Goal: Task Accomplishment & Management: Manage account settings

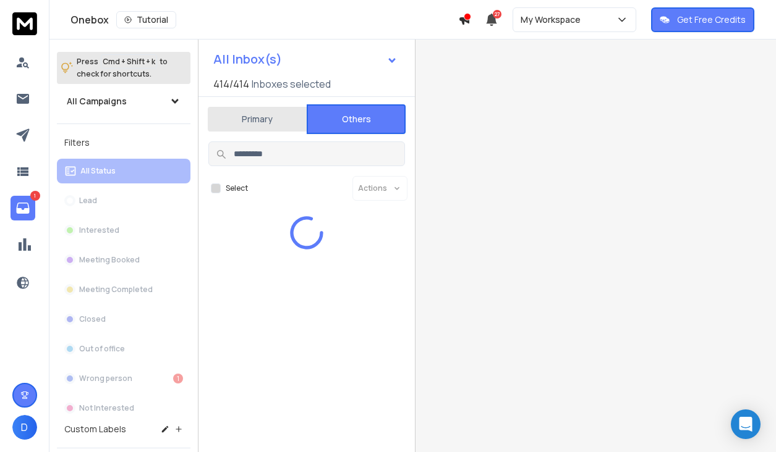
click at [343, 123] on button "Others" at bounding box center [356, 119] width 99 height 30
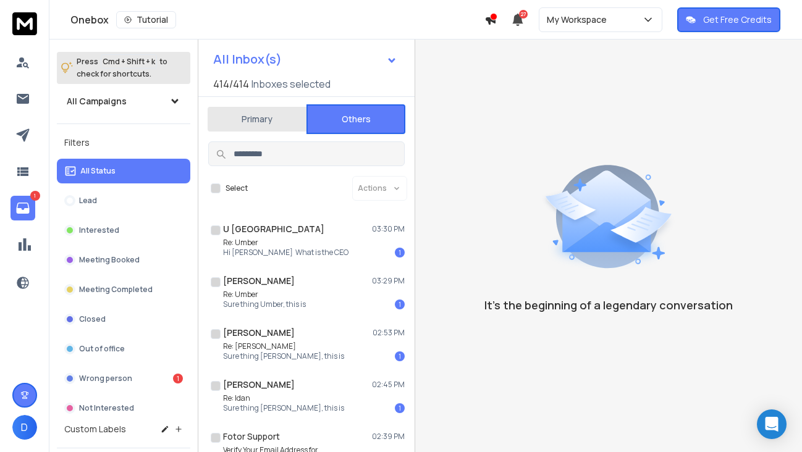
click at [265, 129] on button "Primary" at bounding box center [257, 119] width 99 height 27
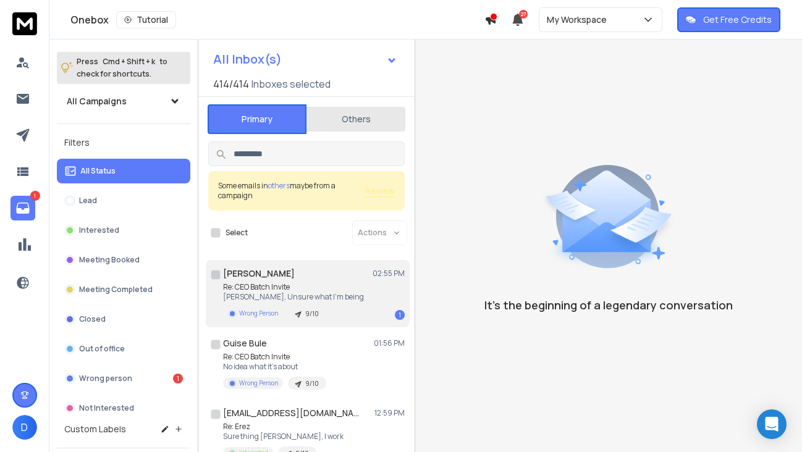
click at [363, 284] on div "Re: CEO Batch Invite [PERSON_NAME], Unsure what I’m being Wrong Person 9/10 1" at bounding box center [314, 301] width 182 height 38
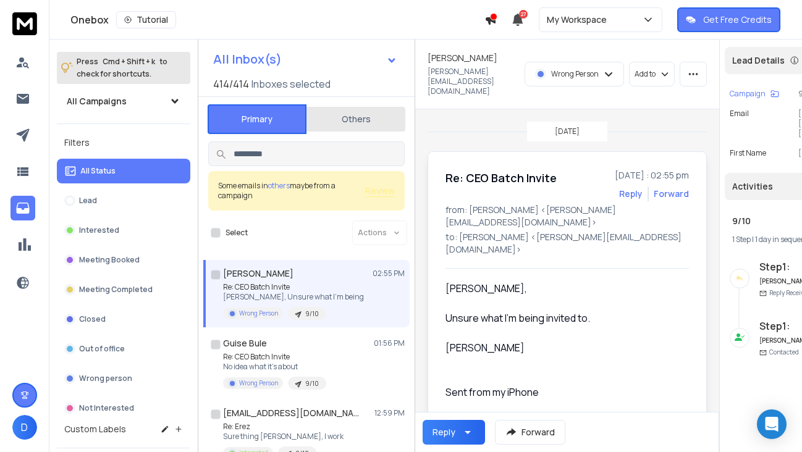
click at [720, 64] on div "[PERSON_NAME] [PERSON_NAME] [PERSON_NAME][EMAIL_ADDRESS][DOMAIN_NAME] Wrong Per…" at bounding box center [567, 75] width 304 height 70
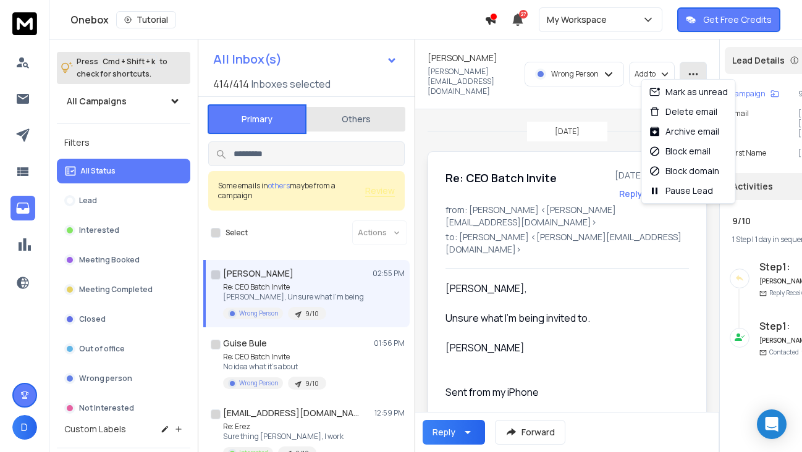
click at [707, 64] on button "button" at bounding box center [693, 74] width 27 height 25
click at [708, 93] on div "Mark as unread" at bounding box center [689, 92] width 79 height 12
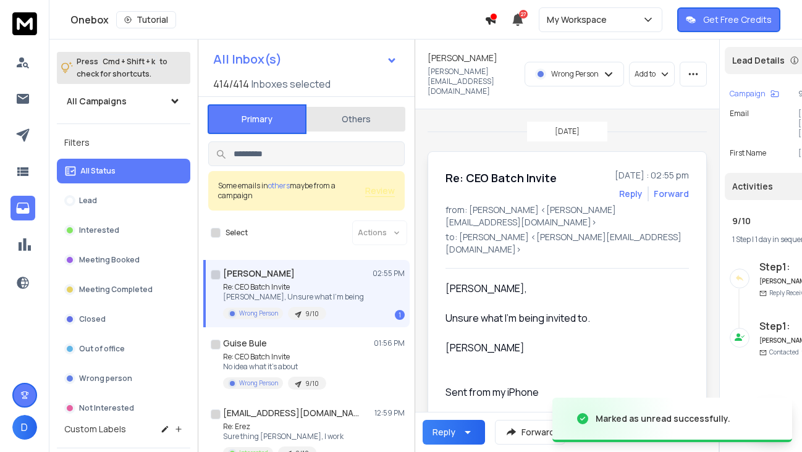
click at [328, 341] on div "Guise Bule 01:56 PM" at bounding box center [314, 343] width 182 height 12
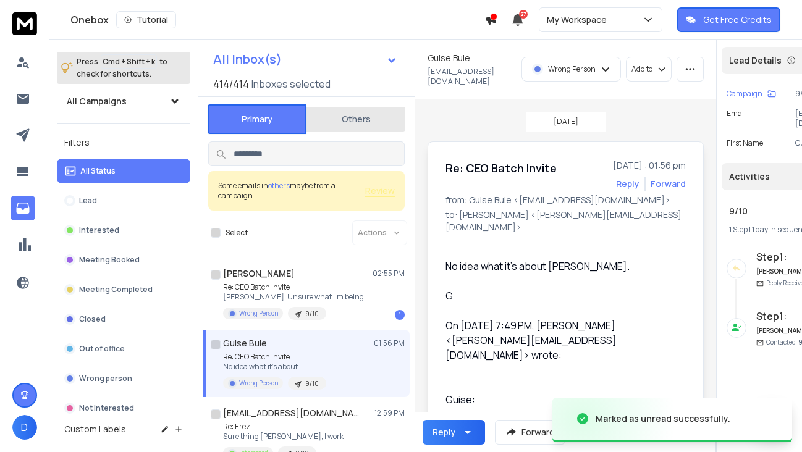
click at [666, 65] on icon at bounding box center [662, 69] width 9 height 9
click at [695, 62] on button "button" at bounding box center [690, 69] width 27 height 25
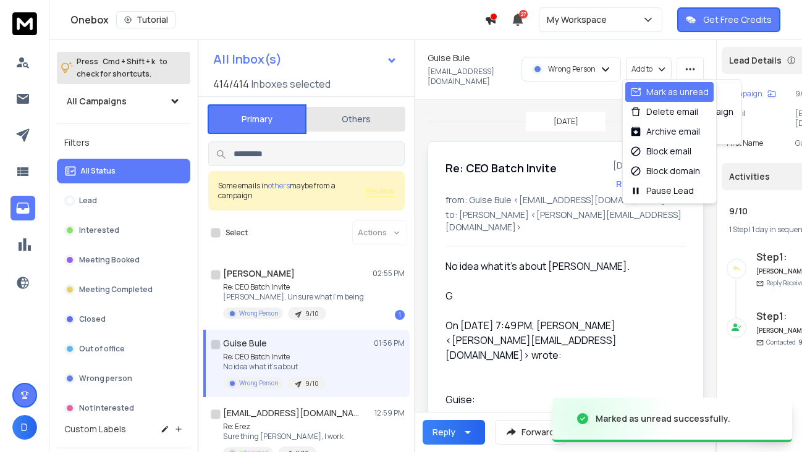
click at [686, 97] on div "Mark as unread" at bounding box center [669, 92] width 79 height 12
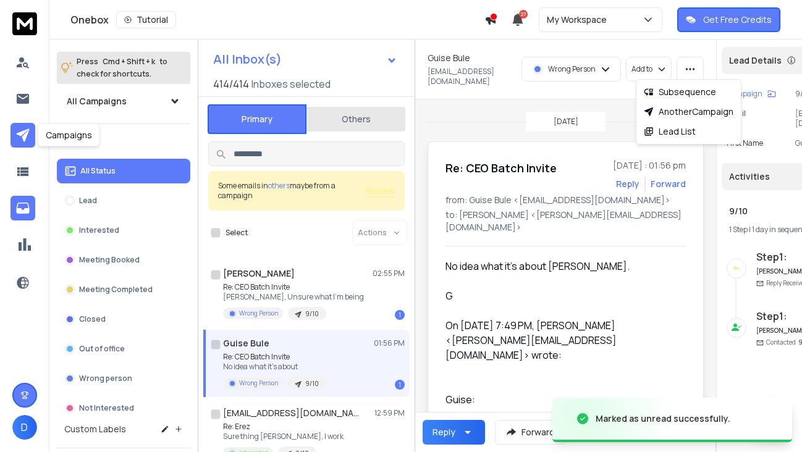
click at [15, 131] on icon at bounding box center [22, 135] width 15 height 15
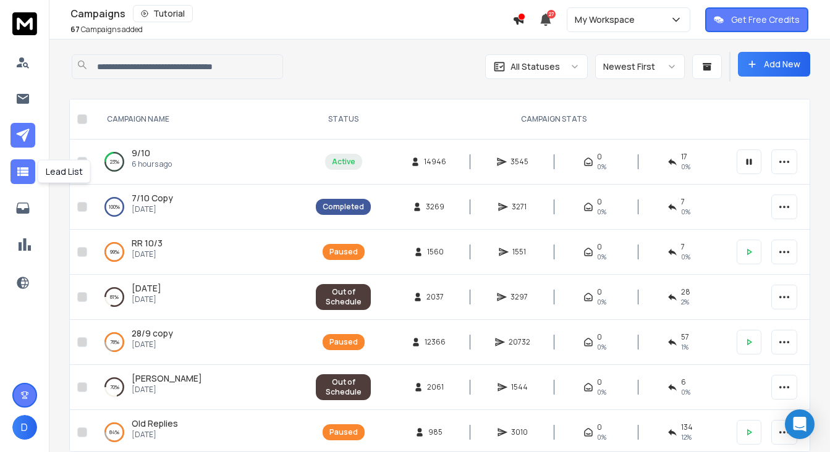
click at [16, 165] on icon at bounding box center [22, 171] width 15 height 15
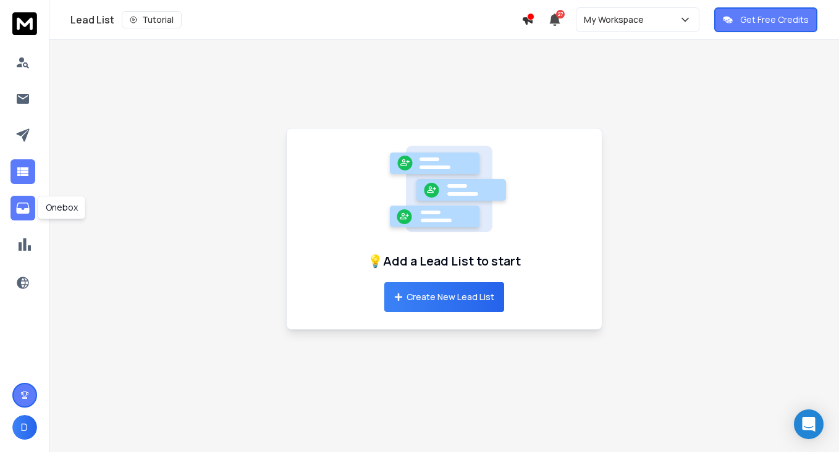
click at [21, 219] on link at bounding box center [23, 208] width 25 height 25
